Goal: Communication & Community: Answer question/provide support

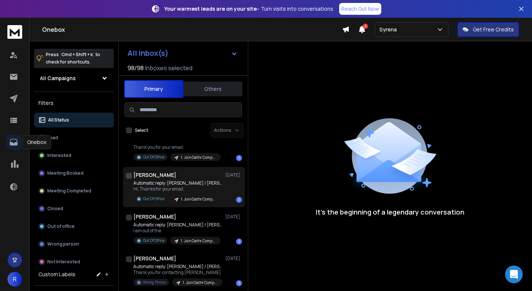
scroll to position [30, 0]
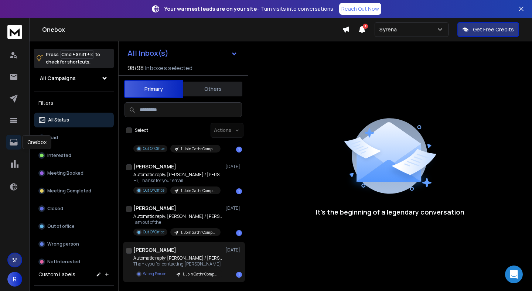
click at [196, 258] on p "Automatic reply: [PERSON_NAME] / [PERSON_NAME]" at bounding box center [177, 258] width 89 height 6
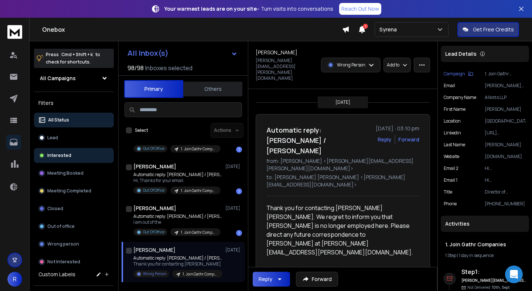
click at [72, 157] on button "Interested" at bounding box center [74, 155] width 80 height 15
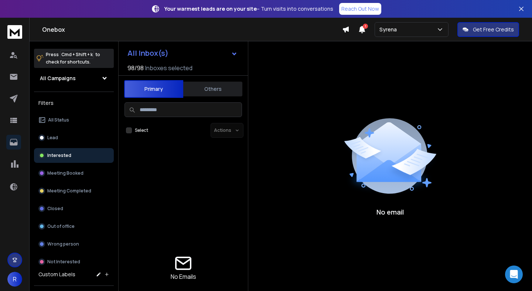
click at [13, 109] on div at bounding box center [14, 122] width 17 height 149
click at [13, 117] on icon at bounding box center [13, 120] width 9 height 9
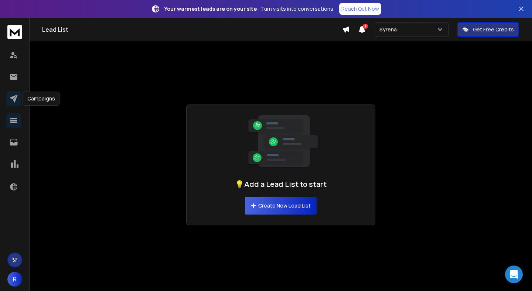
click at [13, 97] on icon at bounding box center [14, 98] width 8 height 8
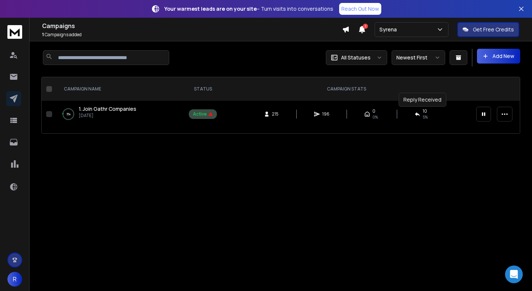
click at [420, 113] on div "10 5 %" at bounding box center [421, 114] width 22 height 12
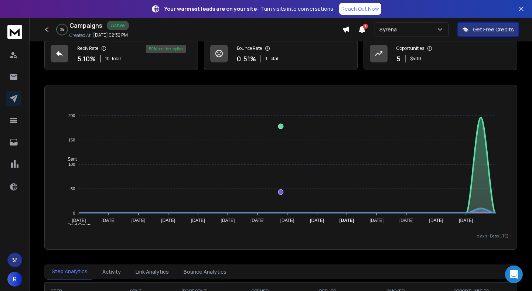
scroll to position [128, 0]
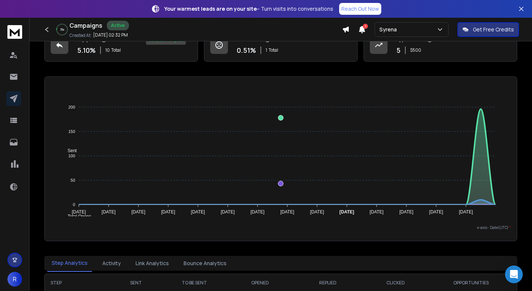
click at [122, 48] on link "Reply Rate 5.10 % 10 Total 50 % positive replies" at bounding box center [121, 46] width 154 height 32
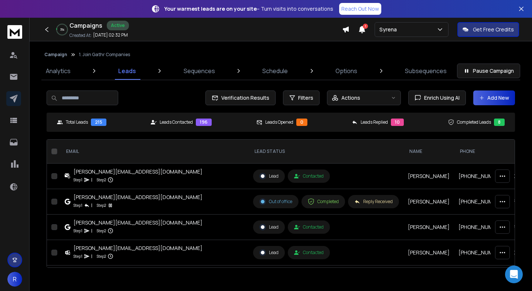
click at [152, 203] on div "[PERSON_NAME][EMAIL_ADDRESS][DOMAIN_NAME] Step 1 | Step 2" at bounding box center [154, 201] width 179 height 16
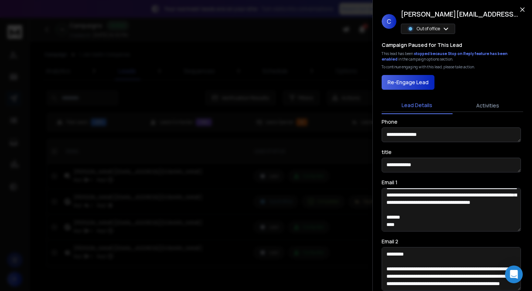
click at [521, 9] on icon "button" at bounding box center [521, 9] width 7 height 7
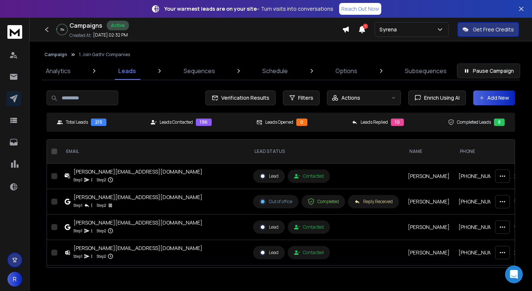
click at [354, 203] on div "Reply Received" at bounding box center [373, 202] width 38 height 6
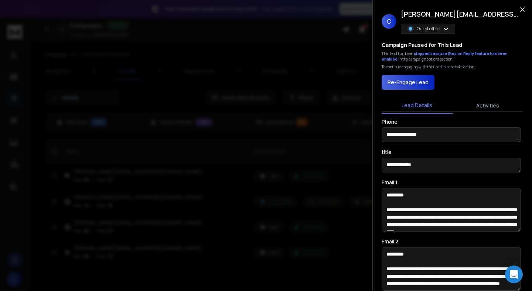
click at [519, 6] on icon "button" at bounding box center [521, 9] width 7 height 7
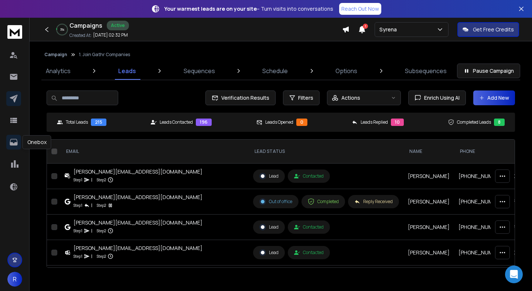
click at [15, 145] on icon at bounding box center [13, 142] width 9 height 9
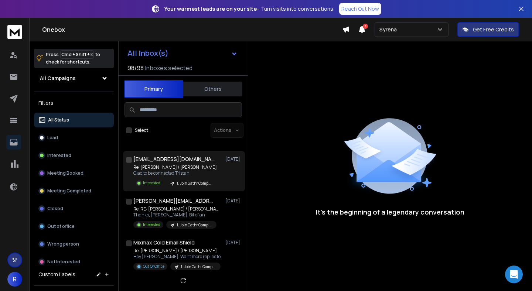
scroll to position [155, 0]
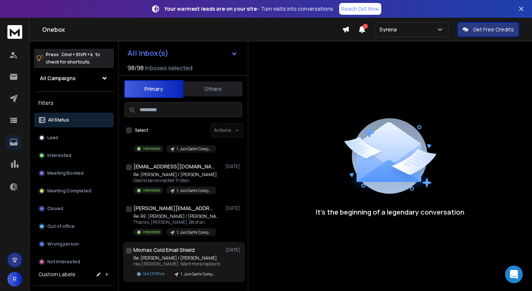
click at [203, 259] on p "Re: [PERSON_NAME] / [PERSON_NAME]" at bounding box center [176, 258] width 87 height 6
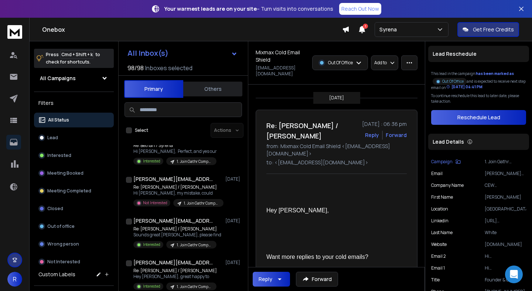
scroll to position [0, 0]
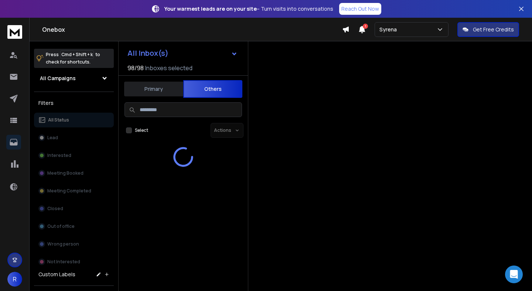
click at [206, 94] on button "Others" at bounding box center [212, 89] width 59 height 18
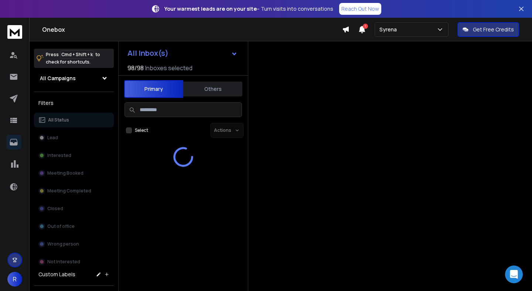
click at [154, 85] on button "Primary" at bounding box center [153, 89] width 59 height 18
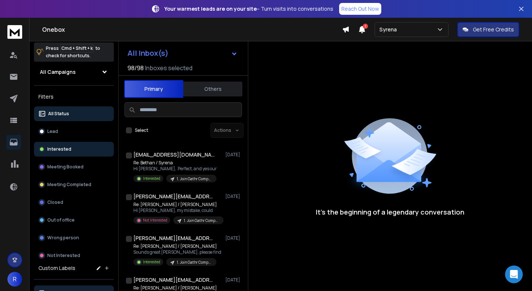
scroll to position [7, 0]
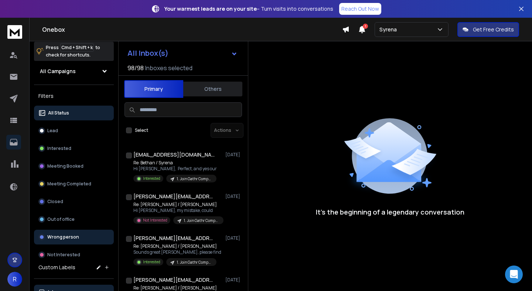
click at [78, 232] on button "Wrong person" at bounding box center [74, 237] width 80 height 15
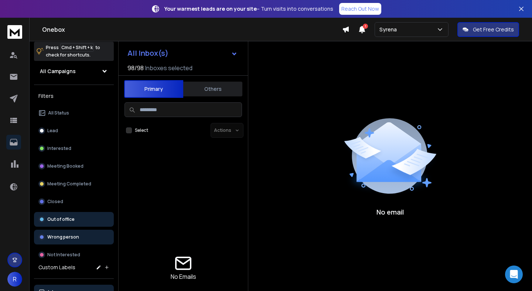
click at [76, 223] on button "Out of office" at bounding box center [74, 219] width 80 height 15
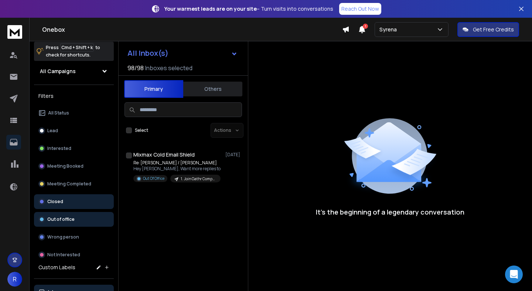
click at [74, 207] on button "Closed" at bounding box center [74, 201] width 80 height 15
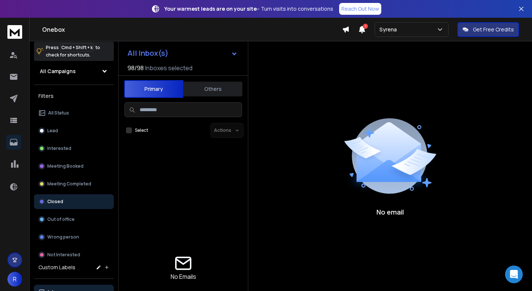
click at [75, 193] on div "All Status Lead Interested Meeting Booked Meeting Completed Closed Out of offic…" at bounding box center [74, 184] width 80 height 156
click at [76, 185] on p "Meeting Completed" at bounding box center [69, 184] width 44 height 6
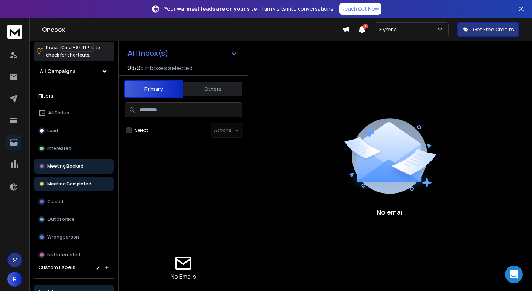
click at [72, 166] on p "Meeting Booked" at bounding box center [65, 166] width 36 height 6
